Goal: Find specific page/section: Find specific page/section

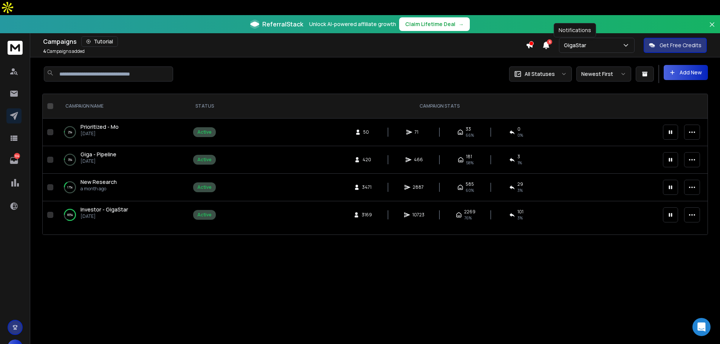
click at [574, 30] on div "Notifications" at bounding box center [575, 30] width 42 height 14
click at [601, 42] on div "GigaStar" at bounding box center [597, 46] width 66 height 8
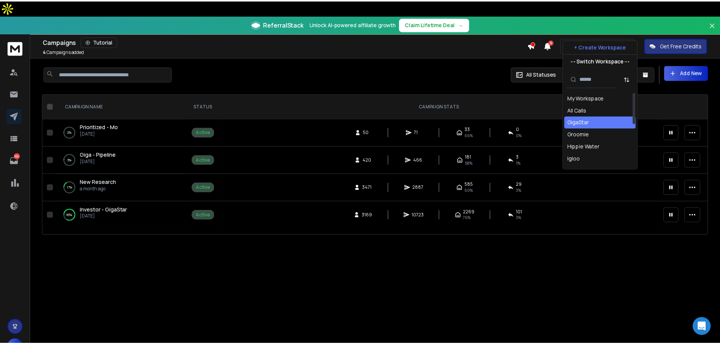
scroll to position [106, 0]
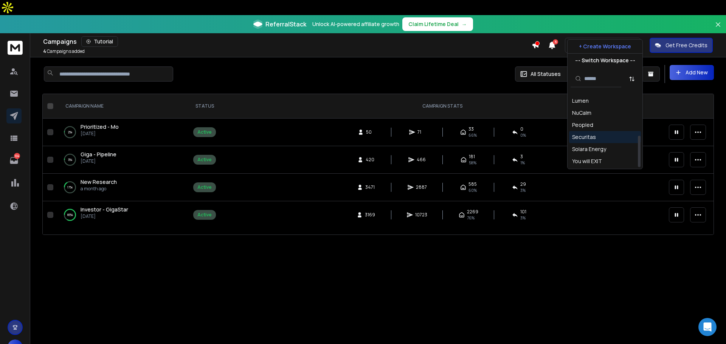
click at [609, 137] on div "Securitas" at bounding box center [605, 137] width 72 height 12
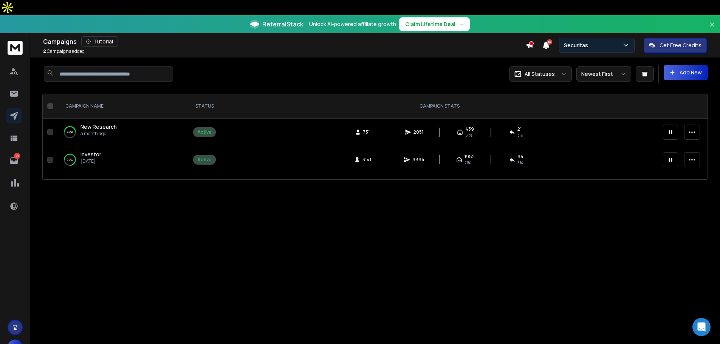
click at [599, 38] on button "Securitas" at bounding box center [597, 45] width 76 height 15
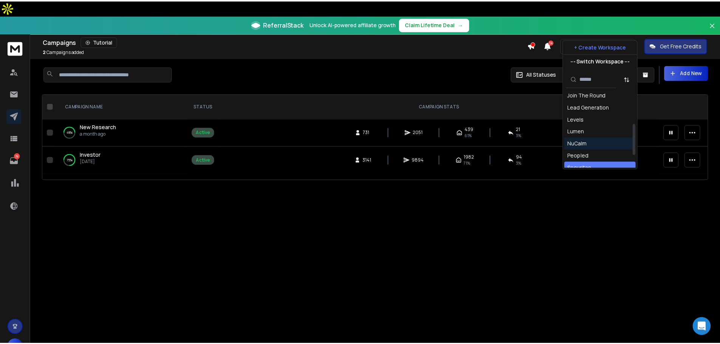
scroll to position [106, 0]
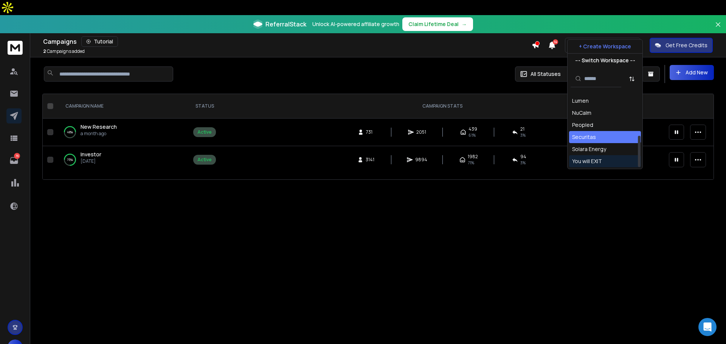
click at [604, 165] on div "You will EXIT" at bounding box center [605, 161] width 72 height 12
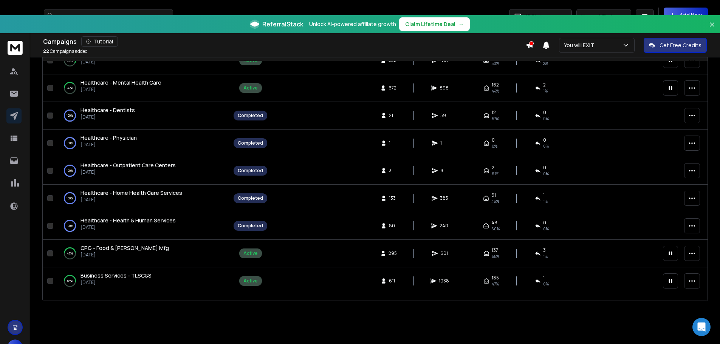
scroll to position [184, 0]
